Goal: Task Accomplishment & Management: Manage account settings

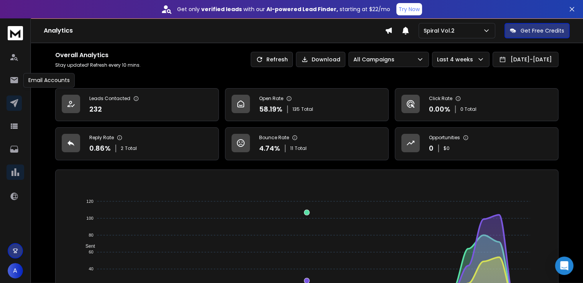
click at [12, 103] on icon at bounding box center [14, 103] width 8 height 8
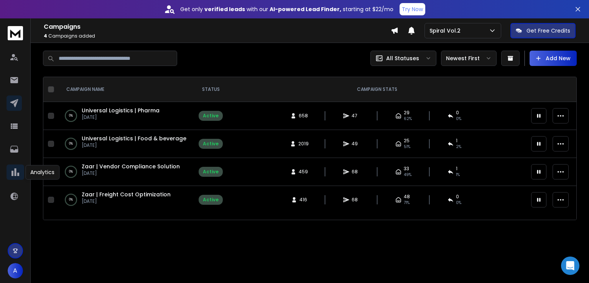
click at [12, 175] on icon at bounding box center [16, 172] width 8 height 8
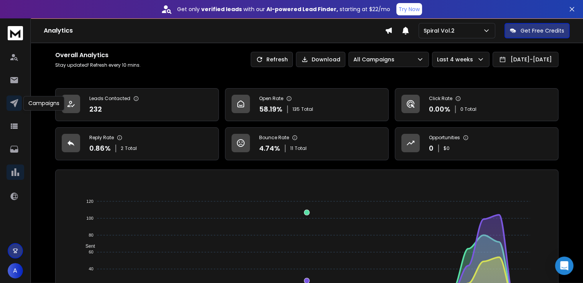
click at [14, 97] on link at bounding box center [14, 103] width 15 height 15
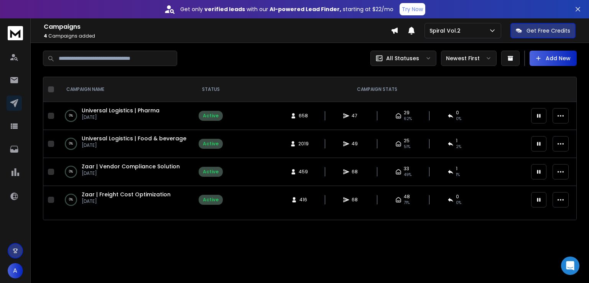
click at [51, 176] on td at bounding box center [50, 172] width 14 height 28
click at [50, 173] on button "button" at bounding box center [51, 172] width 6 height 6
click at [51, 200] on button "button" at bounding box center [51, 200] width 6 height 6
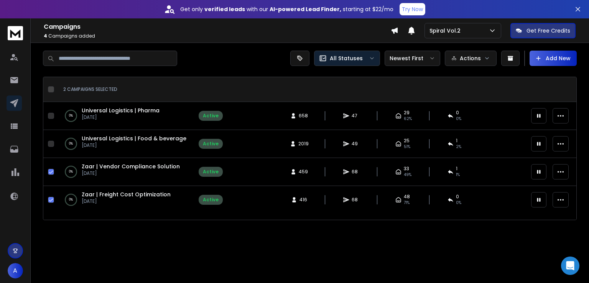
click at [380, 59] on button "All Statuses" at bounding box center [347, 58] width 66 height 15
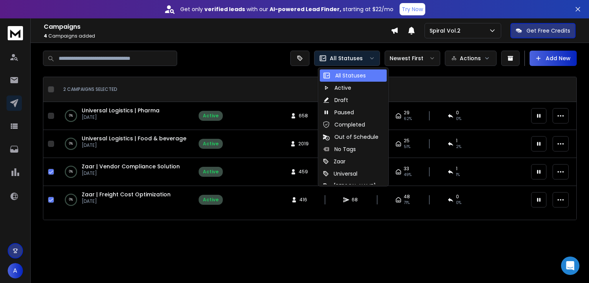
click at [380, 59] on button "All Statuses" at bounding box center [347, 58] width 66 height 15
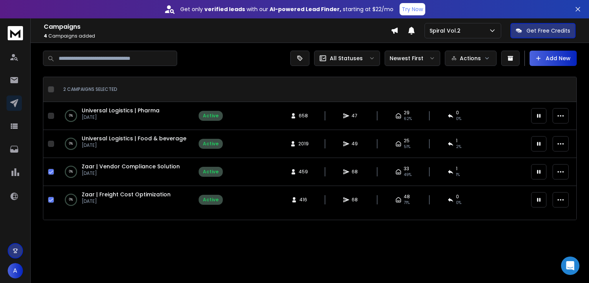
click at [53, 171] on button "button" at bounding box center [51, 172] width 6 height 6
click at [51, 198] on button "button" at bounding box center [51, 200] width 6 height 6
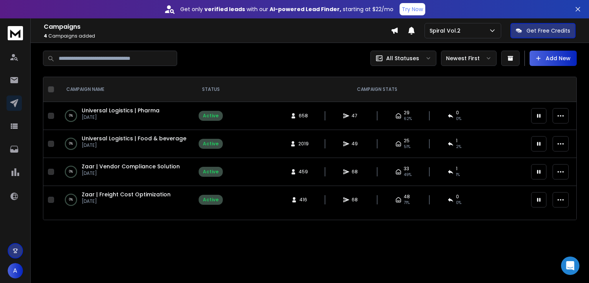
click at [53, 200] on button "button" at bounding box center [51, 200] width 6 height 6
click at [51, 171] on button "button" at bounding box center [51, 172] width 6 height 6
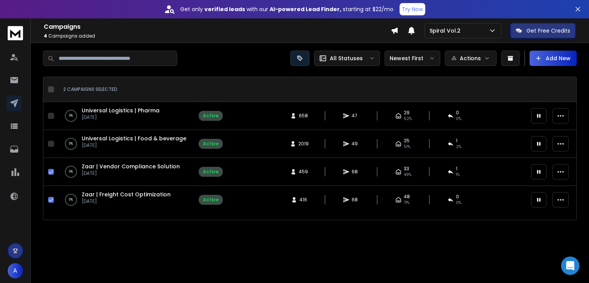
click at [302, 57] on icon at bounding box center [300, 58] width 4 height 4
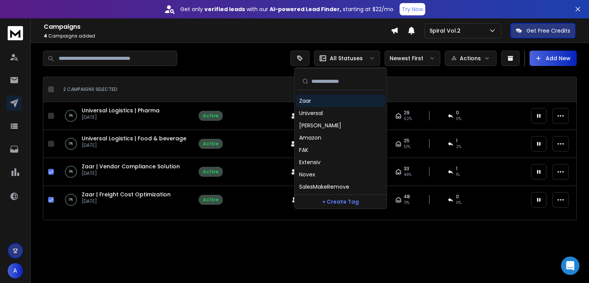
click at [318, 102] on div "Zaar" at bounding box center [340, 101] width 83 height 8
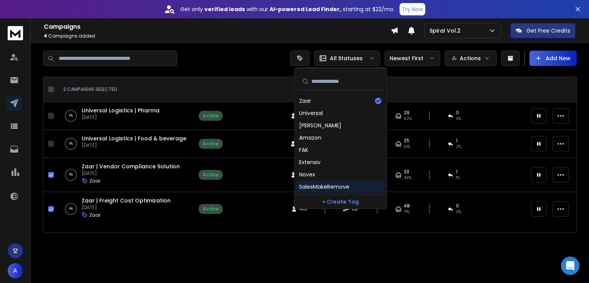
click at [250, 59] on div at bounding box center [166, 58] width 247 height 15
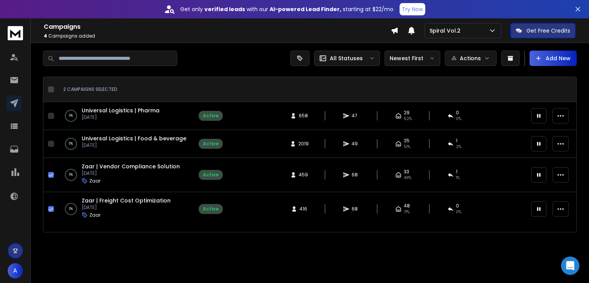
click at [51, 172] on button "button" at bounding box center [51, 175] width 6 height 6
click at [51, 213] on td at bounding box center [50, 209] width 14 height 34
click at [51, 208] on button "button" at bounding box center [51, 209] width 6 height 6
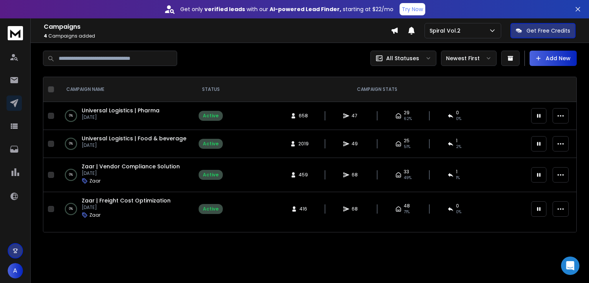
click at [51, 115] on button "button" at bounding box center [51, 116] width 6 height 6
click at [51, 143] on button "button" at bounding box center [51, 144] width 6 height 6
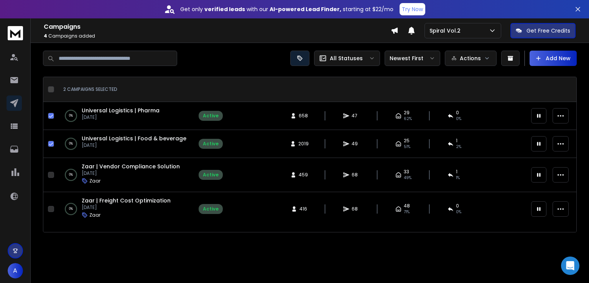
click at [299, 54] on button at bounding box center [299, 58] width 19 height 15
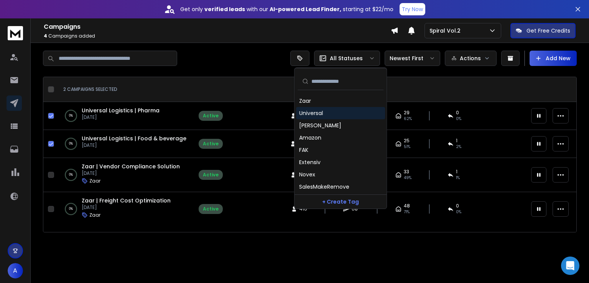
click at [304, 111] on span "Universal" at bounding box center [311, 113] width 24 height 8
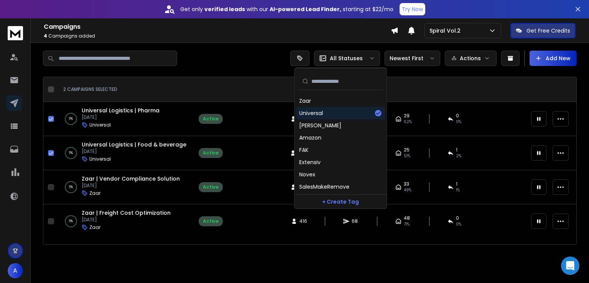
click at [242, 56] on div at bounding box center [166, 58] width 247 height 15
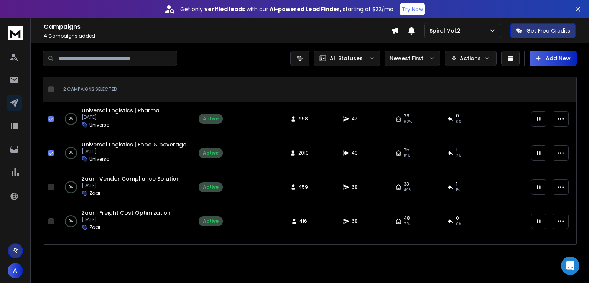
click at [52, 117] on button "button" at bounding box center [51, 119] width 6 height 6
click at [52, 156] on td at bounding box center [50, 153] width 14 height 34
click at [51, 153] on button "button" at bounding box center [51, 153] width 6 height 6
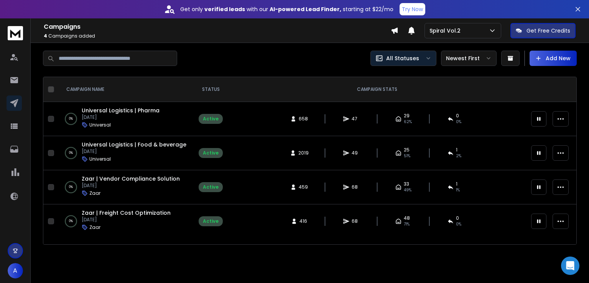
click at [433, 63] on button "All Statuses" at bounding box center [404, 58] width 66 height 15
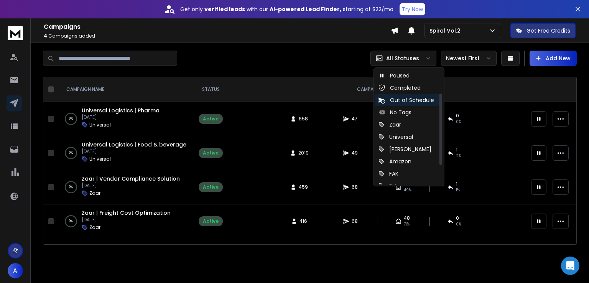
scroll to position [38, 0]
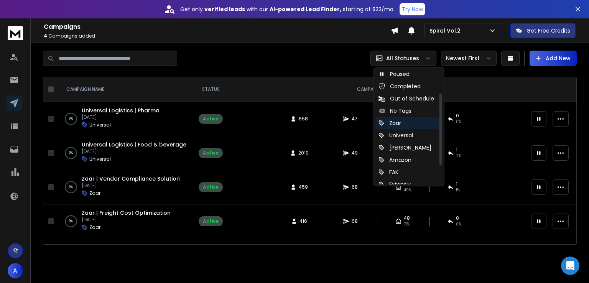
click at [399, 125] on div "Zaar" at bounding box center [390, 123] width 23 height 8
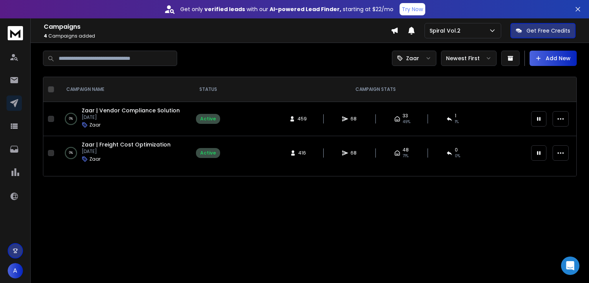
click at [320, 58] on div "Campaigns 4 Campaigns Added Zaar Newest First Add New" at bounding box center [443, 58] width 267 height 15
